Goal: Communication & Community: Answer question/provide support

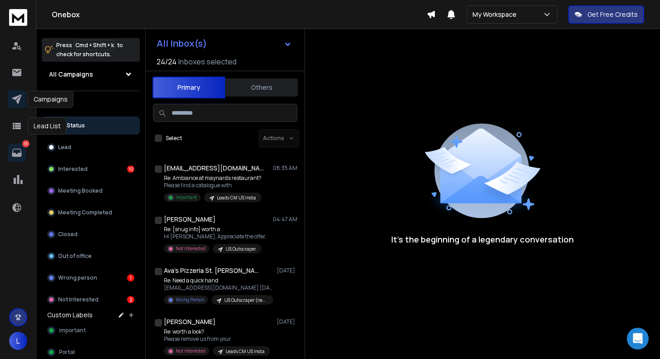
click at [18, 98] on icon at bounding box center [16, 99] width 11 height 11
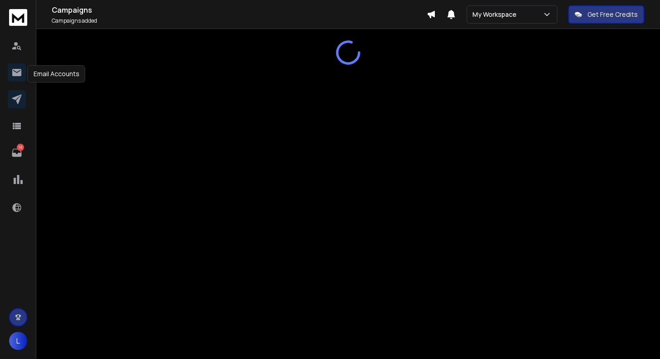
click at [10, 72] on link at bounding box center [17, 73] width 18 height 18
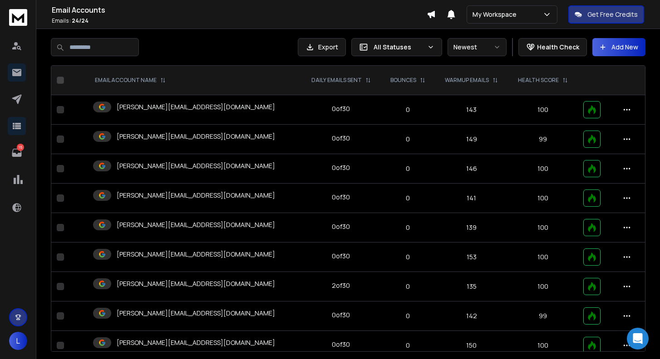
scroll to position [304, 0]
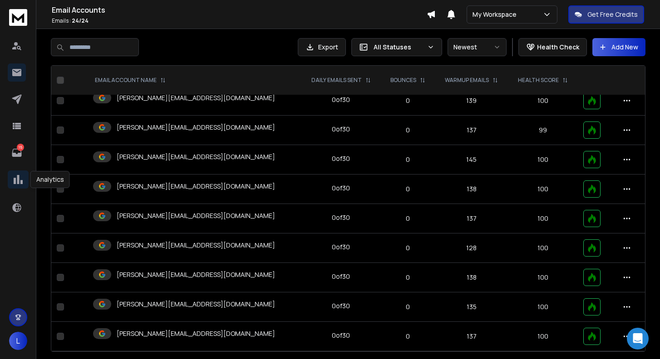
click at [18, 176] on icon at bounding box center [18, 179] width 9 height 9
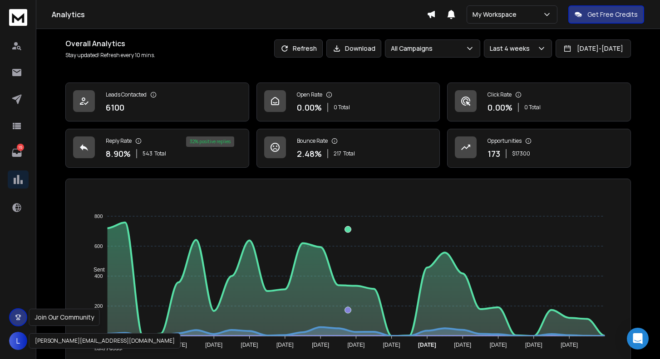
click at [24, 343] on span "L" at bounding box center [18, 341] width 18 height 18
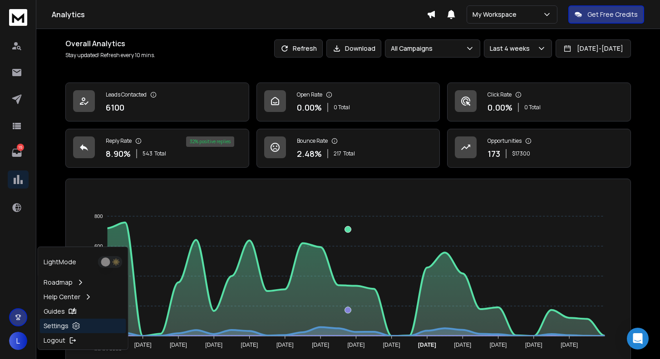
click at [55, 321] on div "Settings" at bounding box center [83, 326] width 86 height 15
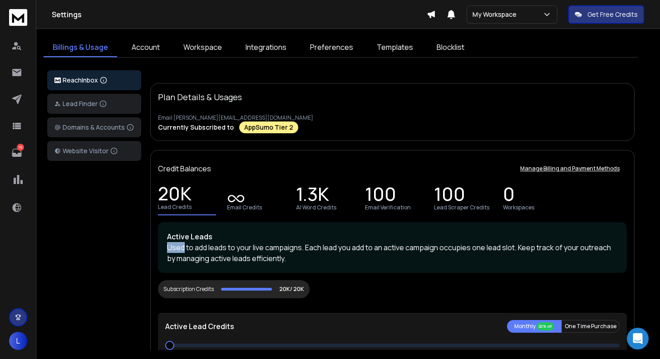
drag, startPoint x: 172, startPoint y: 248, endPoint x: 183, endPoint y: 249, distance: 11.0
click at [183, 249] on div "Active Leads Used to add leads to your live campaigns. Each lead you add to an …" at bounding box center [392, 247] width 469 height 51
click at [183, 249] on p "Used to add leads to your live campaigns. Each lead you add to an active campai…" at bounding box center [392, 253] width 451 height 22
click at [255, 127] on div "AppSumo Tier 2" at bounding box center [268, 128] width 59 height 12
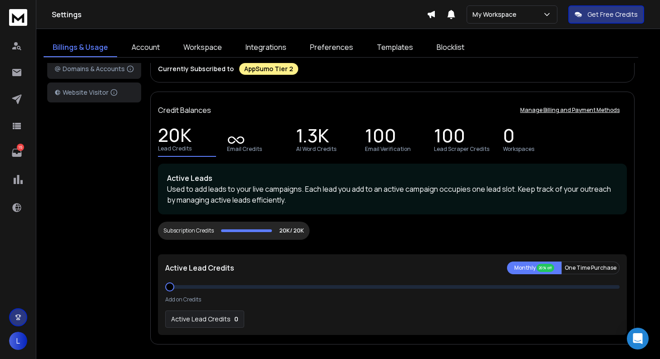
click at [261, 230] on div at bounding box center [246, 231] width 51 height 3
click at [160, 291] on div "Active Lead Credits One Time Purchase Monthly 20% off Add on Credits Active Lea…" at bounding box center [392, 295] width 469 height 81
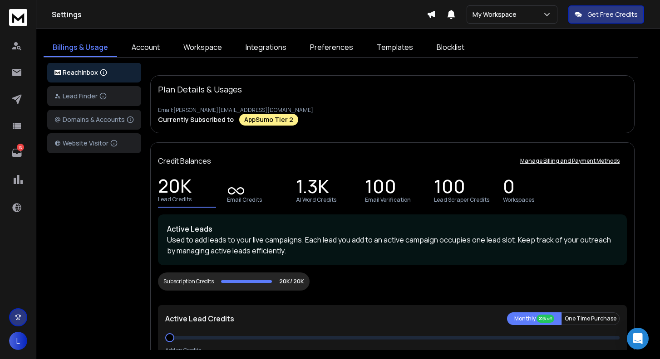
scroll to position [0, 0]
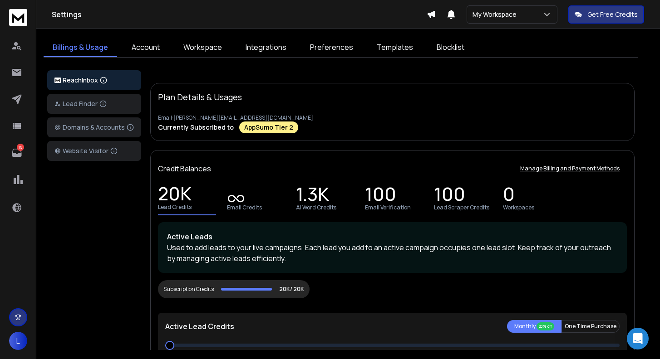
click at [96, 106] on button "Lead Finder" at bounding box center [94, 104] width 94 height 20
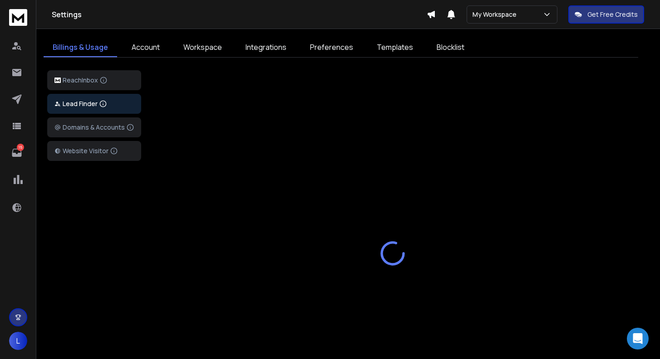
click at [78, 88] on button "ReachInbox" at bounding box center [94, 80] width 94 height 20
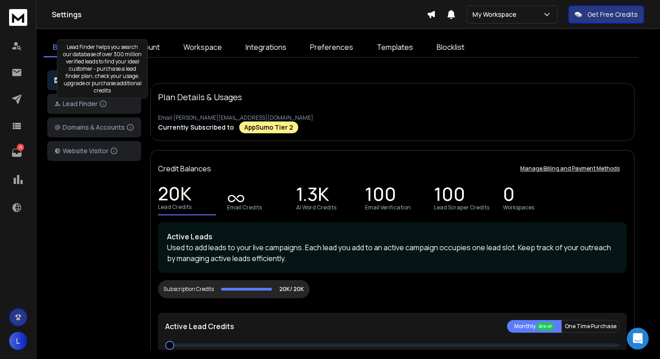
click at [79, 191] on div "ReachInbox Lead Finder Domains & Accounts Website Visitor Plan Details & Usages…" at bounding box center [340, 206] width 587 height 273
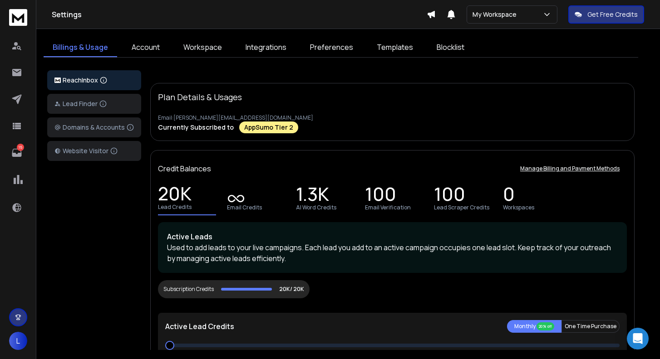
click at [143, 56] on link "Account" at bounding box center [146, 47] width 46 height 19
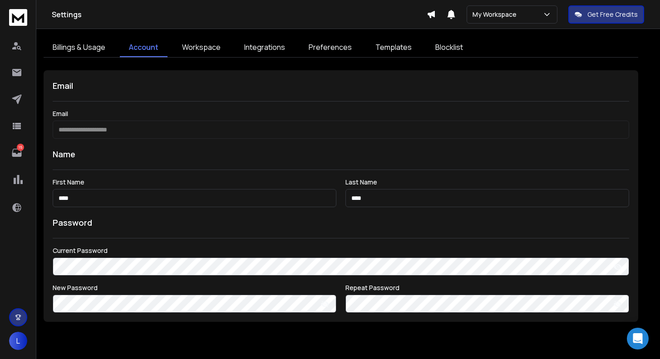
click at [85, 49] on link "Billings & Usage" at bounding box center [79, 47] width 71 height 19
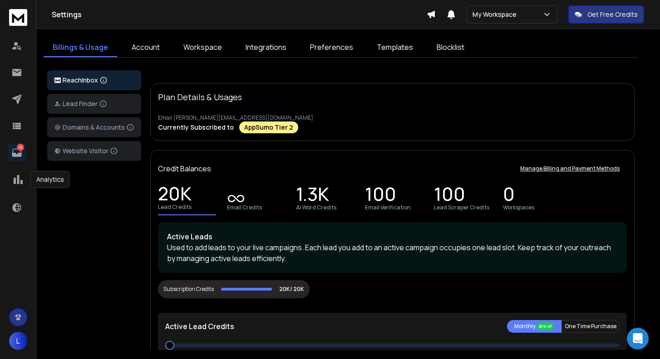
click at [15, 149] on icon at bounding box center [17, 153] width 10 height 8
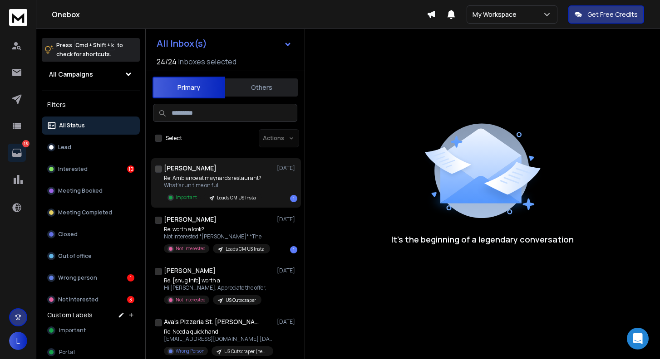
click at [231, 183] on p "What's run time on full" at bounding box center [213, 185] width 98 height 7
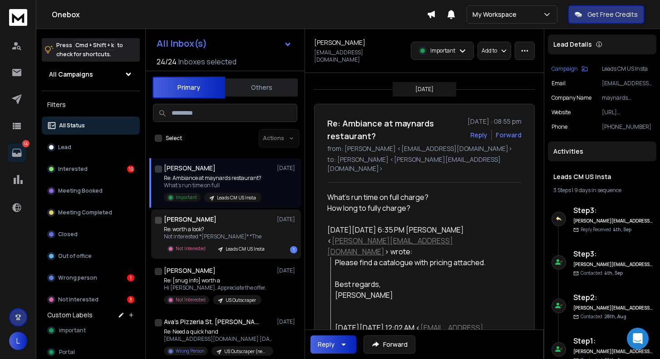
click at [240, 226] on p "Re: worth a look?" at bounding box center [217, 229] width 106 height 7
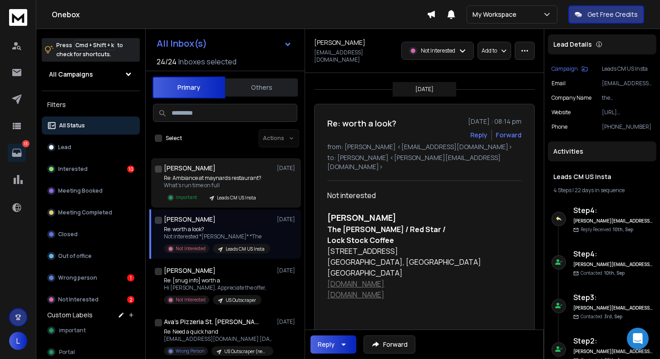
click at [243, 189] on p "What's run time on full" at bounding box center [213, 185] width 98 height 7
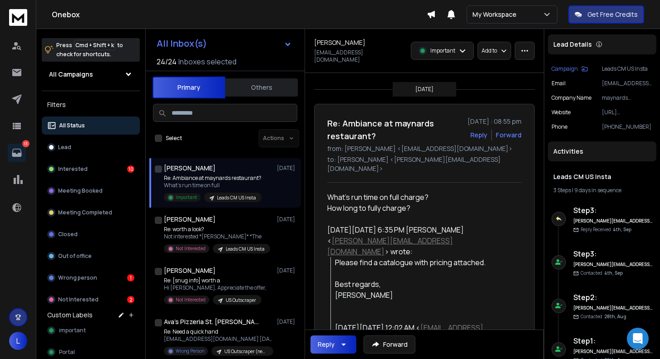
click at [325, 341] on div "Reply" at bounding box center [326, 344] width 17 height 9
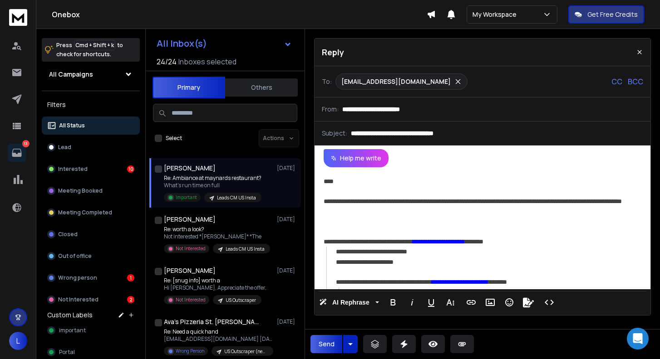
click at [353, 208] on div "**********" at bounding box center [478, 206] width 308 height 20
click at [350, 211] on div "**********" at bounding box center [478, 206] width 308 height 20
click at [439, 210] on div "**********" at bounding box center [478, 206] width 308 height 20
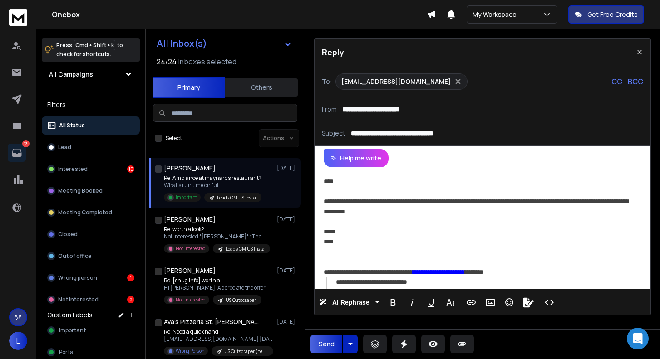
click at [498, 227] on div "*****" at bounding box center [478, 232] width 308 height 10
click at [326, 341] on button "Send" at bounding box center [326, 344] width 32 height 18
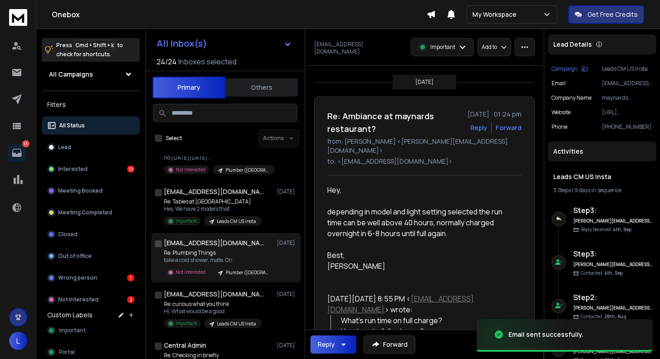
scroll to position [593, 0]
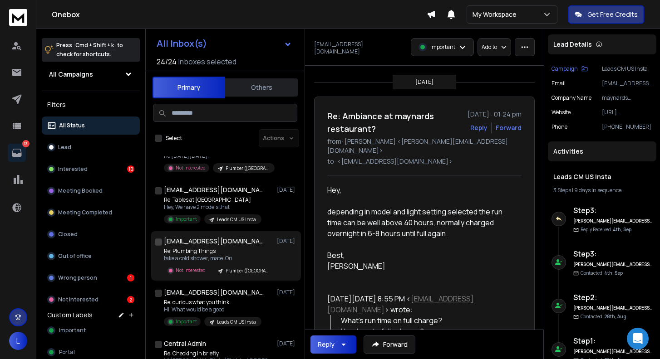
click at [258, 272] on p "Plumber ([GEOGRAPHIC_DATA])" at bounding box center [248, 271] width 44 height 7
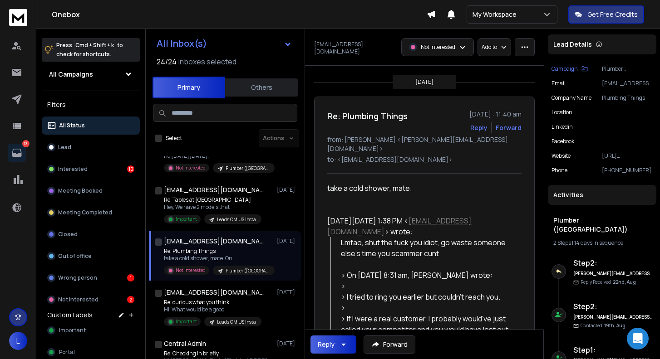
scroll to position [0, 0]
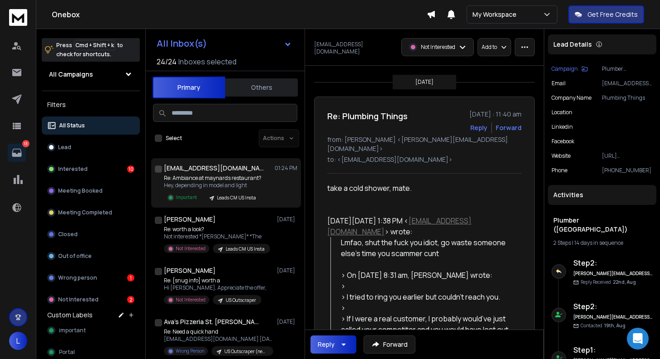
click at [221, 197] on p "Leads CM US Insta" at bounding box center [236, 198] width 39 height 7
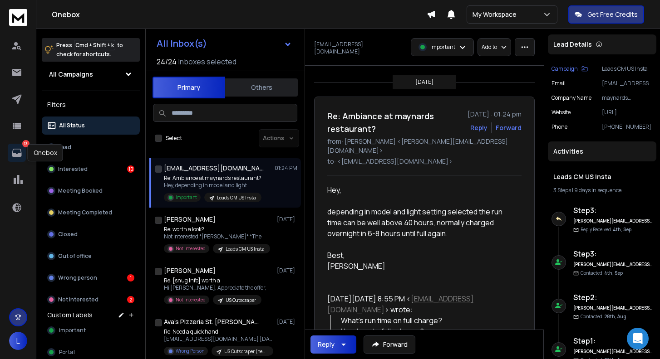
click at [15, 156] on icon at bounding box center [17, 153] width 10 height 8
click at [16, 97] on icon at bounding box center [17, 99] width 10 height 10
